Goal: Task Accomplishment & Management: Manage account settings

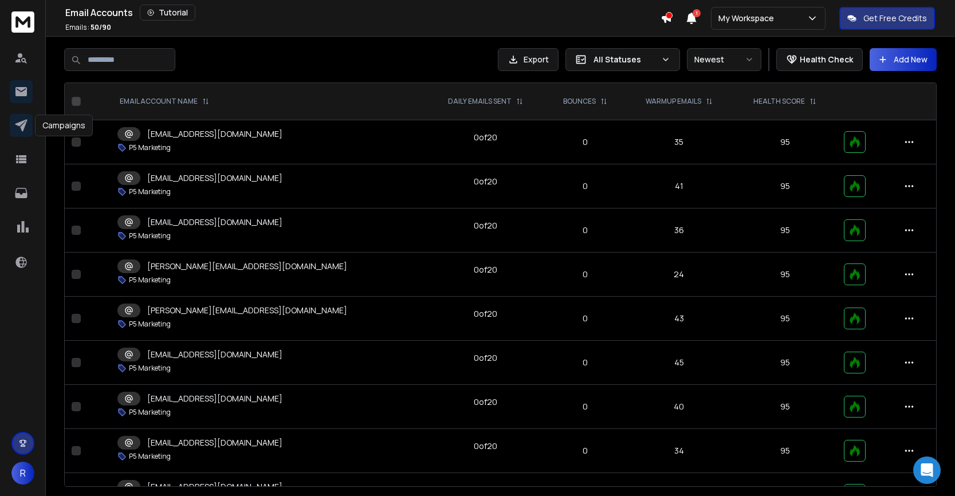
click at [18, 127] on icon at bounding box center [21, 126] width 14 height 14
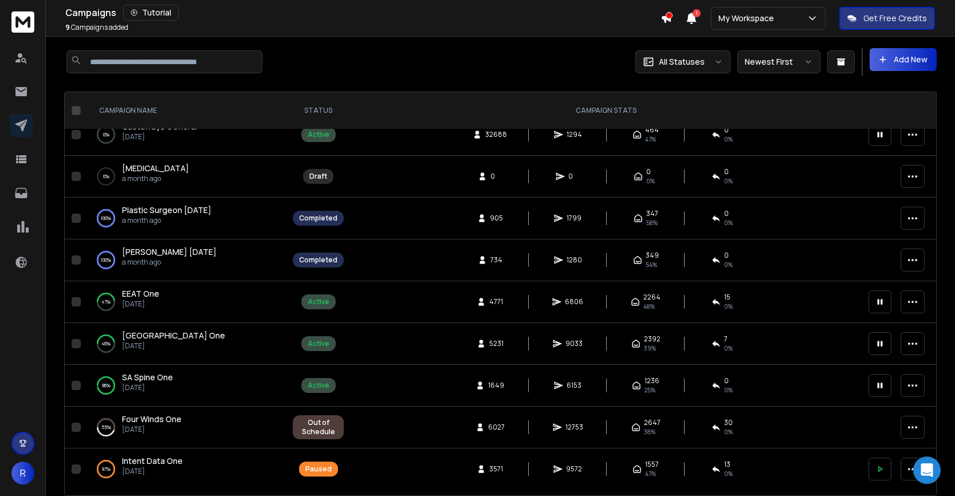
scroll to position [19, 0]
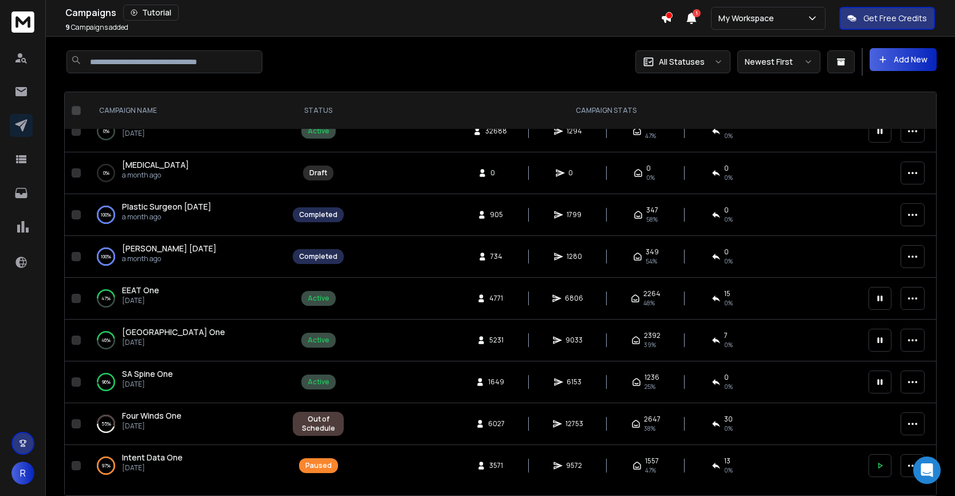
click at [151, 378] on span "SA Spine One" at bounding box center [147, 373] width 51 height 11
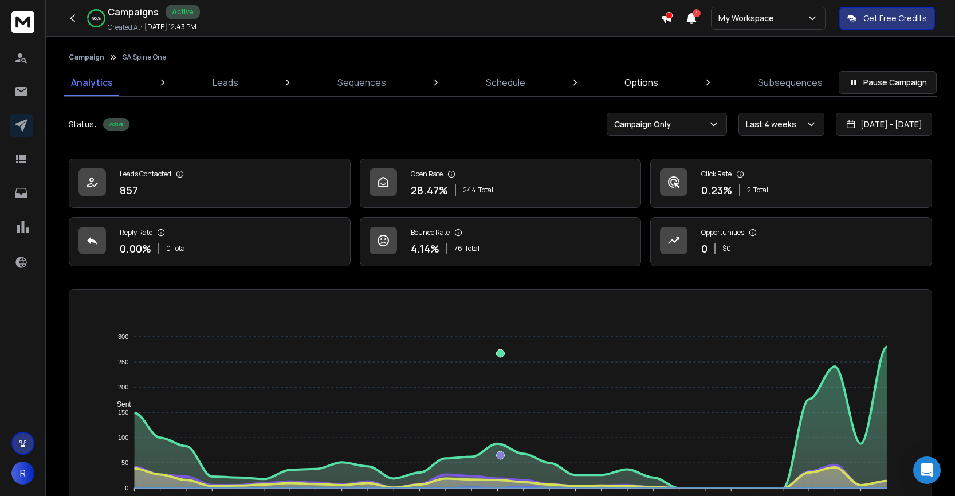
click at [642, 87] on p "Options" at bounding box center [642, 83] width 34 height 14
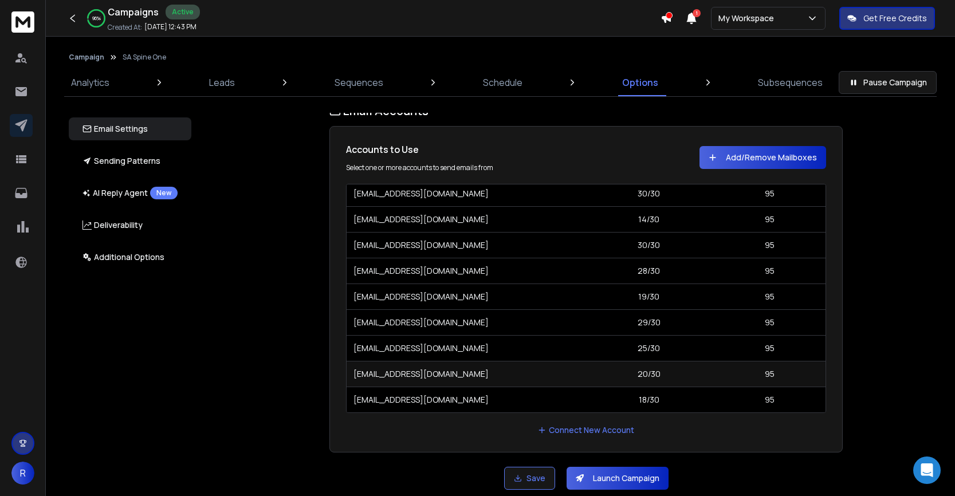
scroll to position [5, 0]
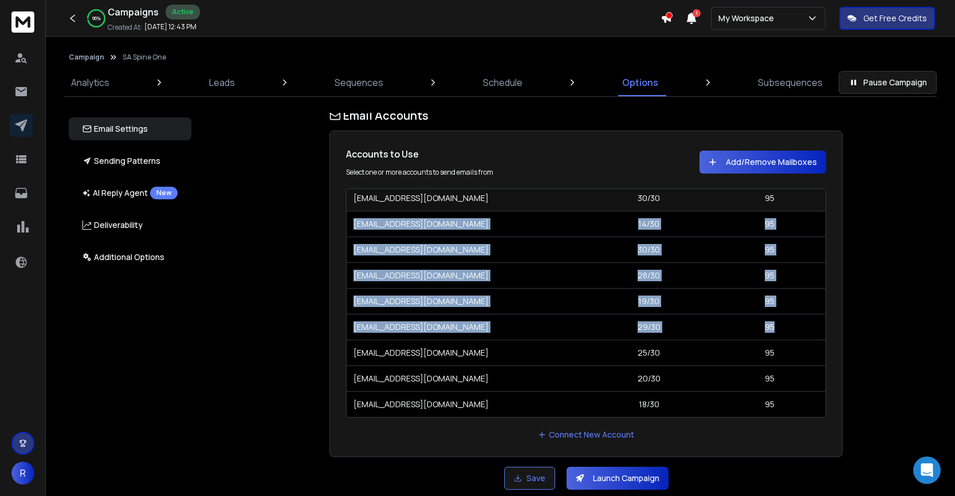
drag, startPoint x: 819, startPoint y: 327, endPoint x: 817, endPoint y: 202, distance: 124.9
click at [817, 202] on tbody "[EMAIL_ADDRESS][DOMAIN_NAME] 24/30 95 [EMAIL_ADDRESS][DOMAIN_NAME] 18/30 95 [EM…" at bounding box center [586, 262] width 479 height 309
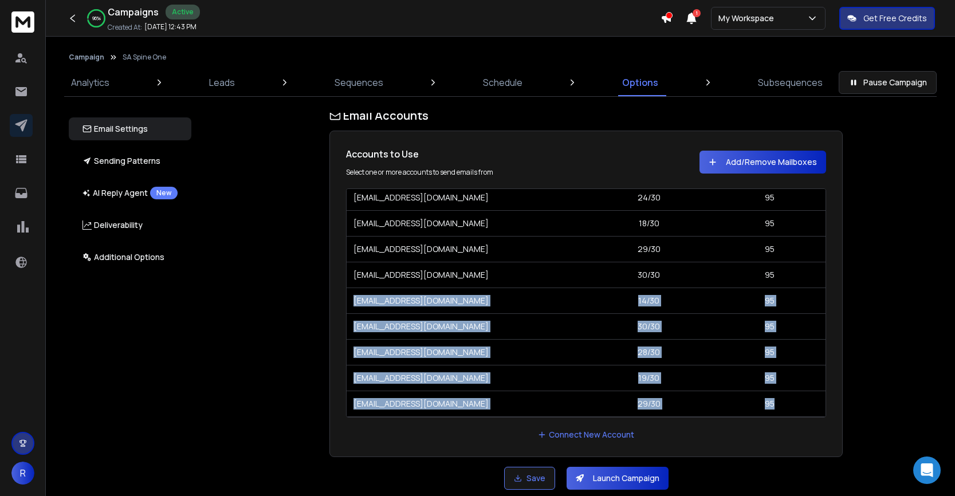
scroll to position [0, 0]
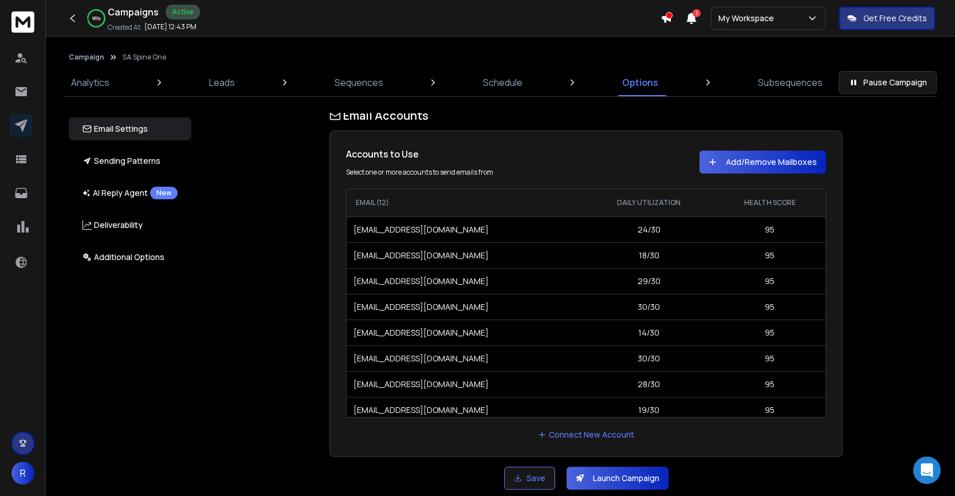
click at [538, 145] on div "Accounts to Use Select one or more accounts to send emails from Add/Remove Mail…" at bounding box center [585, 294] width 513 height 327
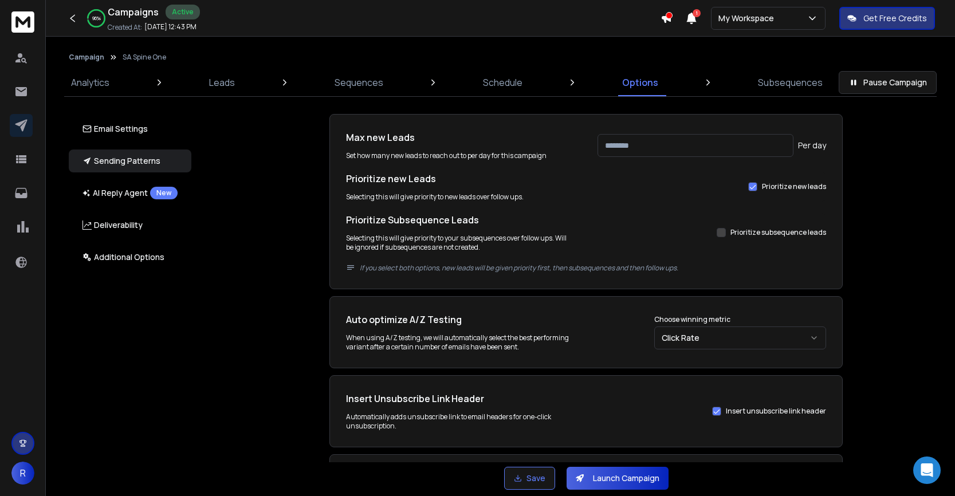
scroll to position [713, 0]
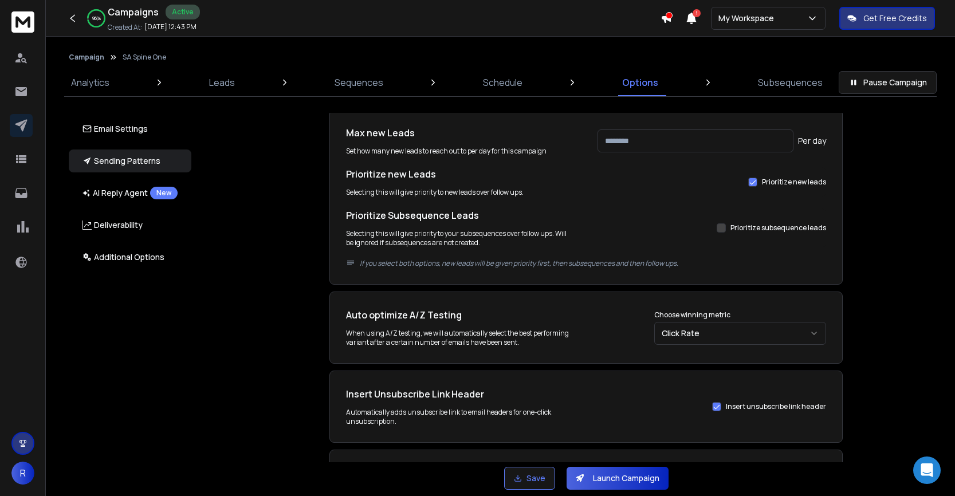
click at [682, 336] on button "Click Rate" at bounding box center [740, 333] width 172 height 23
click at [602, 334] on div "**********" at bounding box center [712, 328] width 229 height 34
